Goal: Task Accomplishment & Management: Manage account settings

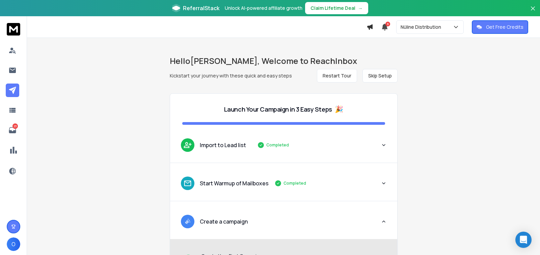
click at [15, 90] on icon at bounding box center [12, 90] width 8 height 8
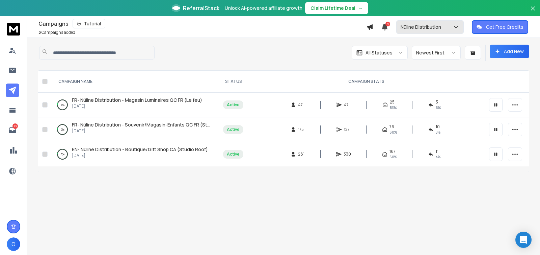
click at [442, 24] on p "Nüline Distribution" at bounding box center [422, 27] width 43 height 7
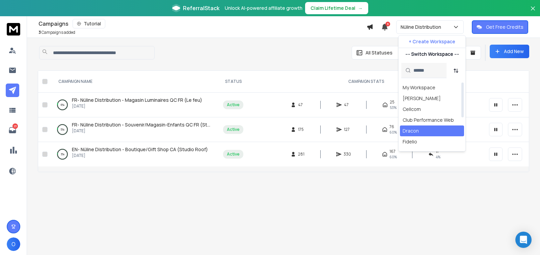
scroll to position [62, 0]
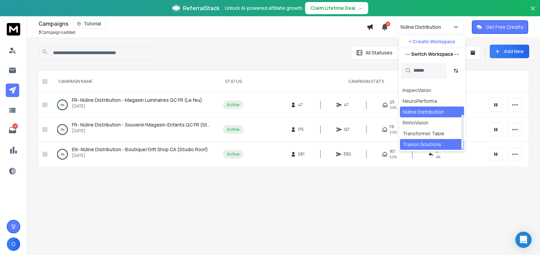
click at [424, 145] on div "Traxion Solutions" at bounding box center [422, 144] width 38 height 7
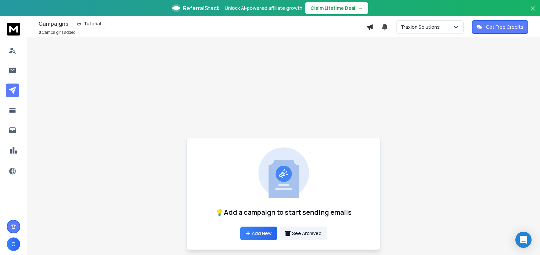
scroll to position [51, 0]
